Goal: Use online tool/utility

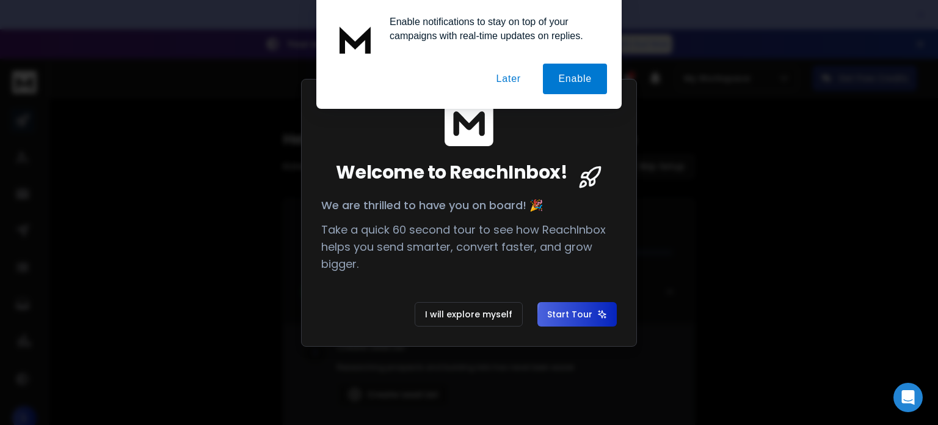
click at [508, 76] on button "Later" at bounding box center [508, 79] width 55 height 31
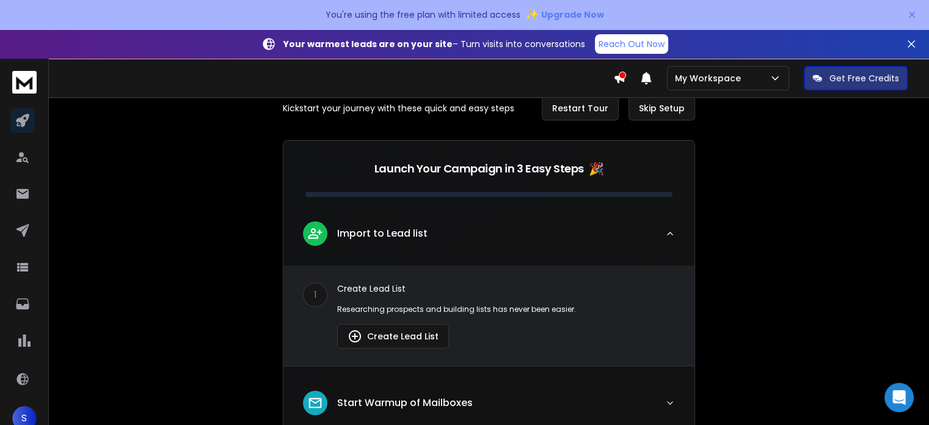
scroll to position [61, 0]
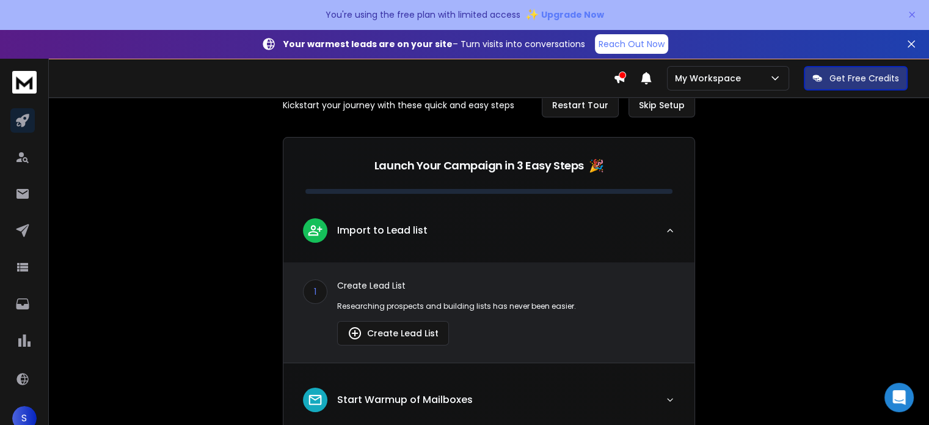
click at [915, 43] on icon at bounding box center [911, 43] width 11 height 11
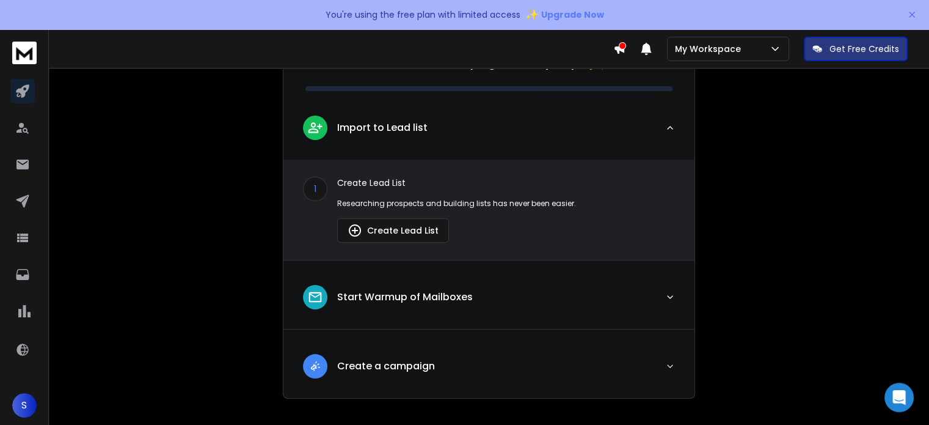
scroll to position [139, 0]
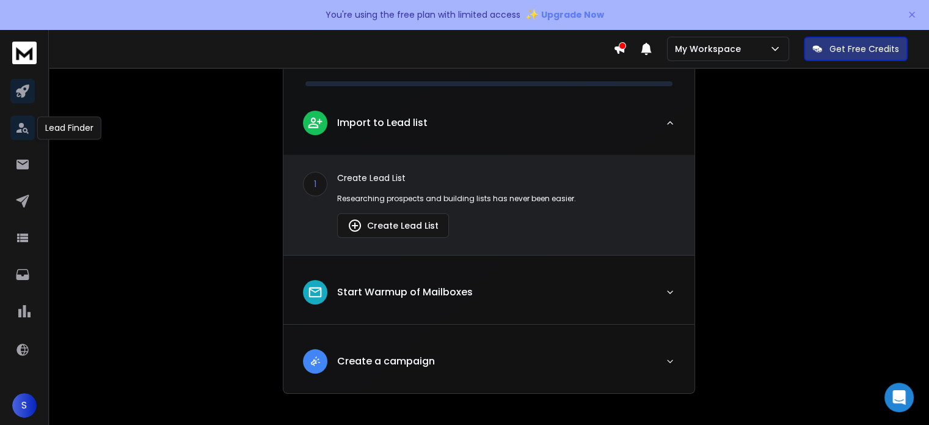
click at [22, 123] on circle at bounding box center [21, 125] width 5 height 5
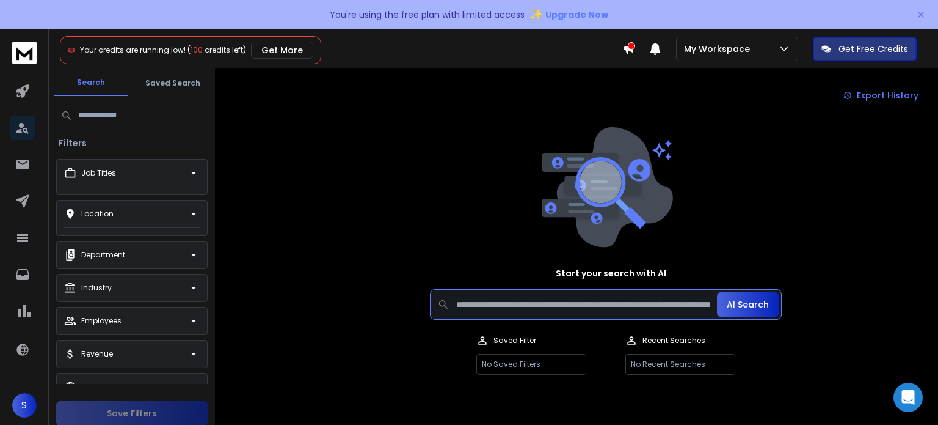
click at [152, 123] on input at bounding box center [132, 115] width 156 height 24
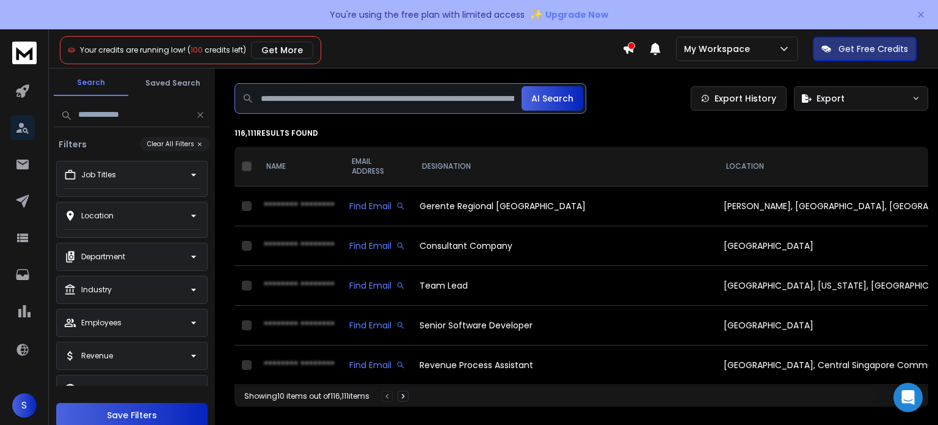
type input "**********"
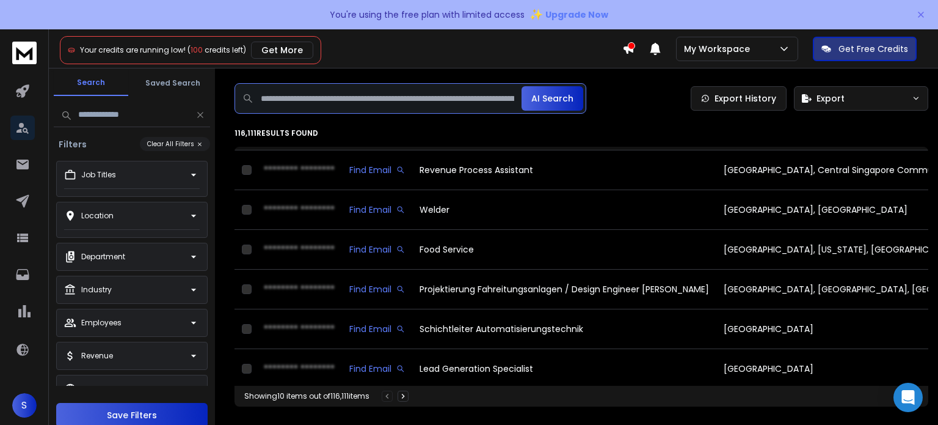
scroll to position [203, 0]
click at [141, 219] on div "Location" at bounding box center [132, 216] width 136 height 12
click at [90, 276] on label "Country" at bounding box center [94, 278] width 31 height 10
click at [74, 276] on button "Country" at bounding box center [69, 278] width 10 height 10
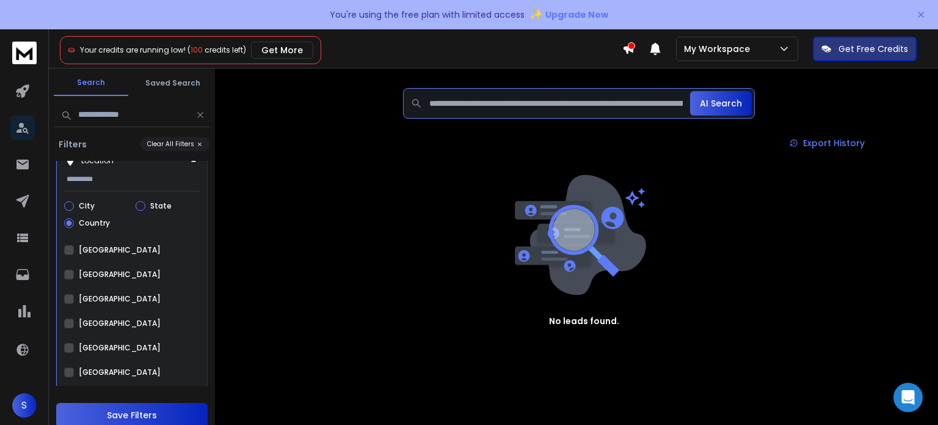
scroll to position [61, 0]
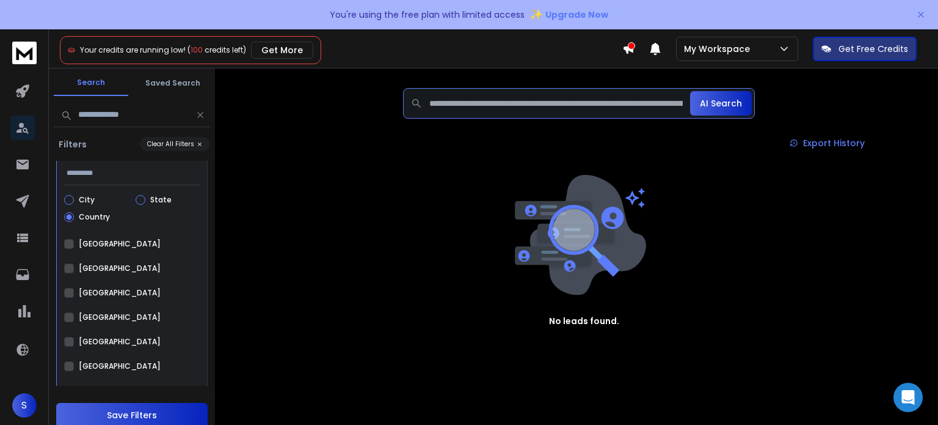
click at [75, 315] on div "[GEOGRAPHIC_DATA]" at bounding box center [132, 317] width 136 height 10
click at [71, 315] on button "[GEOGRAPHIC_DATA]" at bounding box center [69, 317] width 10 height 10
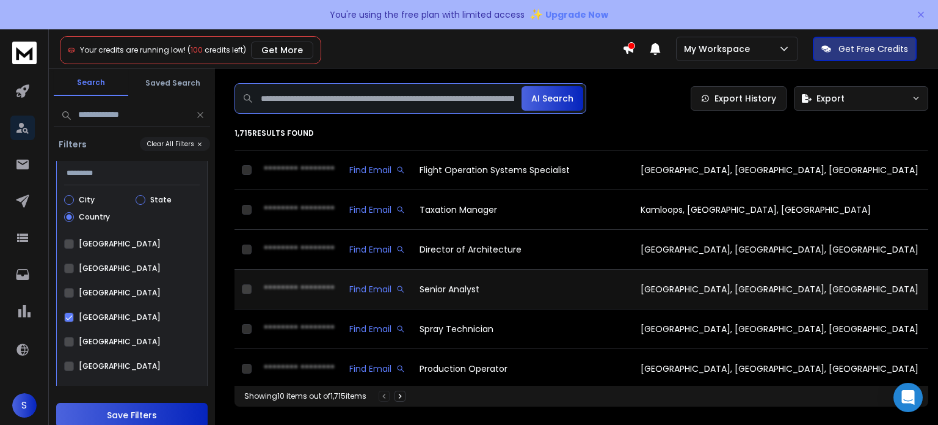
scroll to position [203, 0]
click at [492, 285] on td "Senior Analyst" at bounding box center [522, 289] width 221 height 40
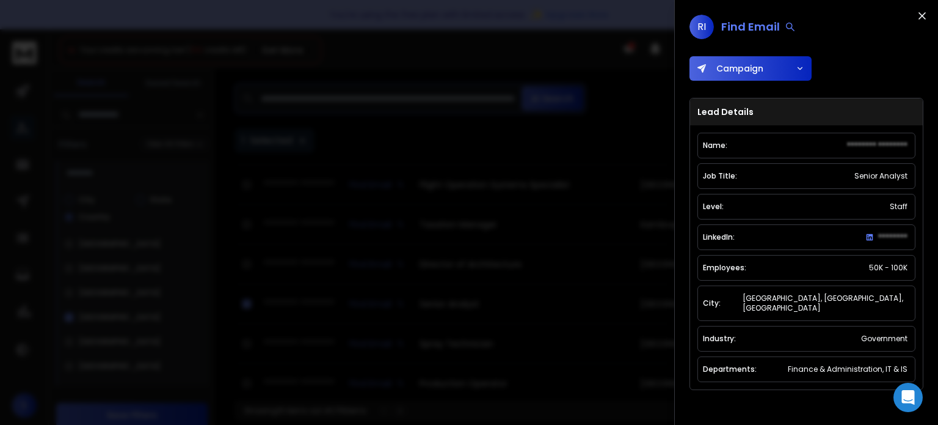
click at [925, 18] on icon "button" at bounding box center [923, 16] width 6 height 6
